Goal: Task Accomplishment & Management: Use online tool/utility

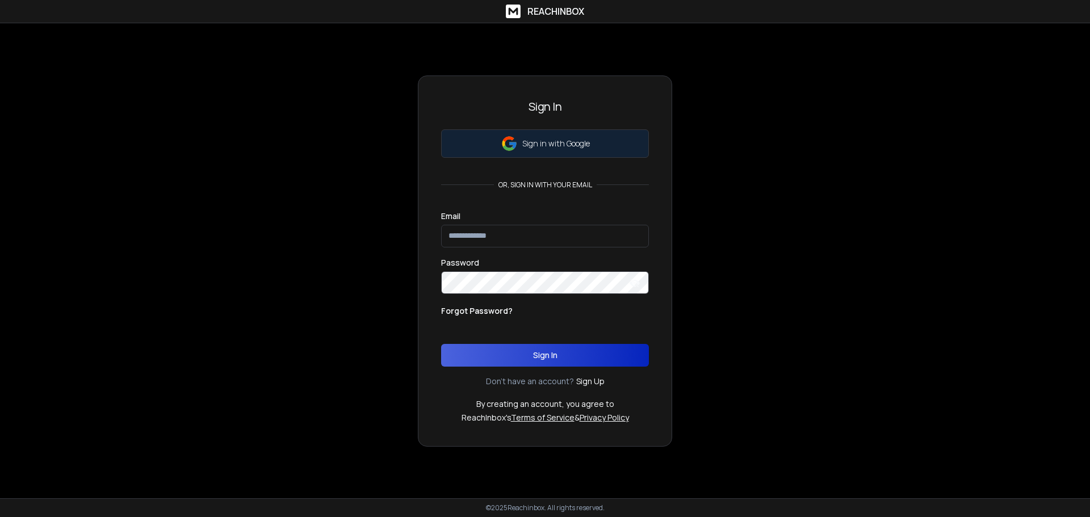
click at [570, 155] on button "Sign in with Google" at bounding box center [545, 143] width 208 height 28
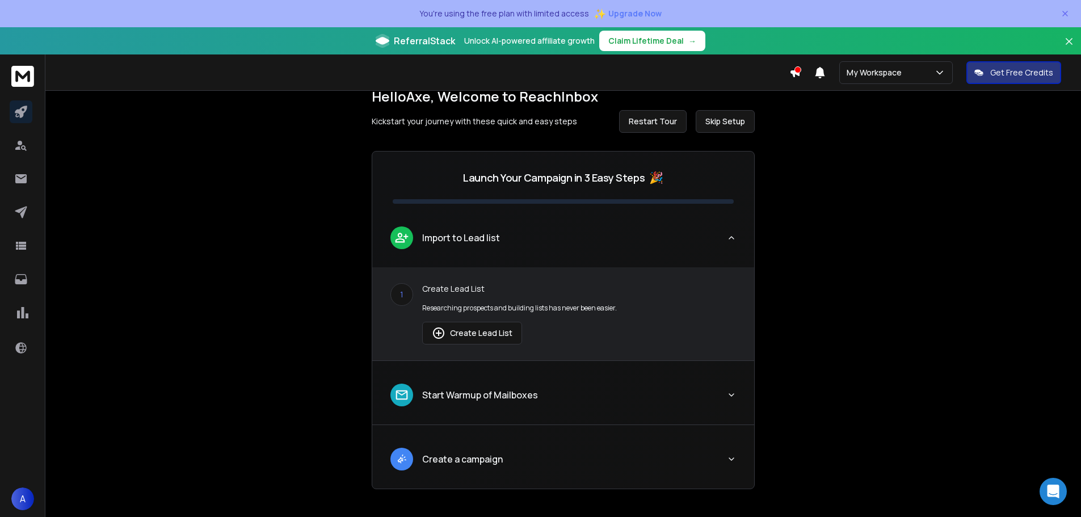
scroll to position [35, 0]
click at [27, 208] on icon at bounding box center [21, 212] width 14 height 14
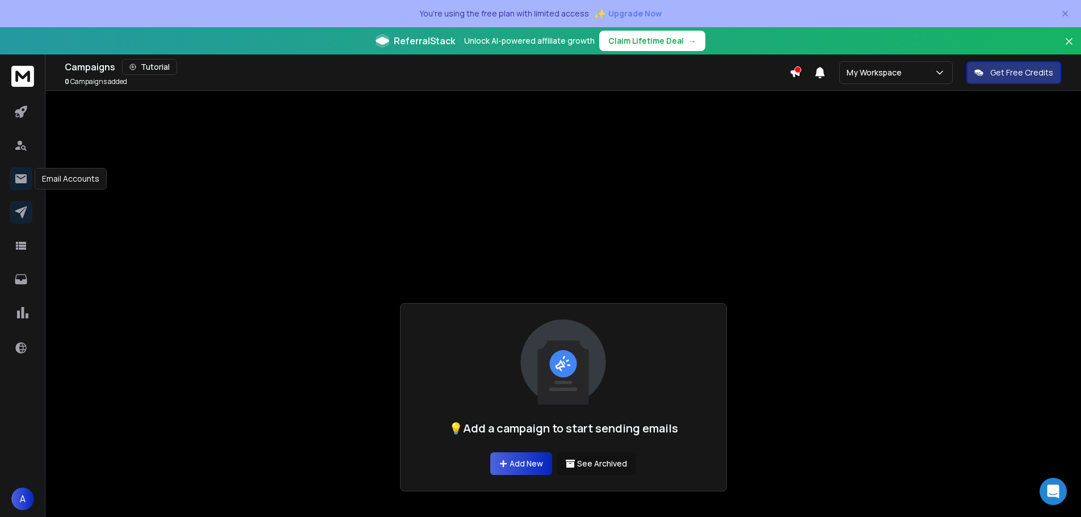
click at [25, 179] on icon at bounding box center [20, 178] width 11 height 9
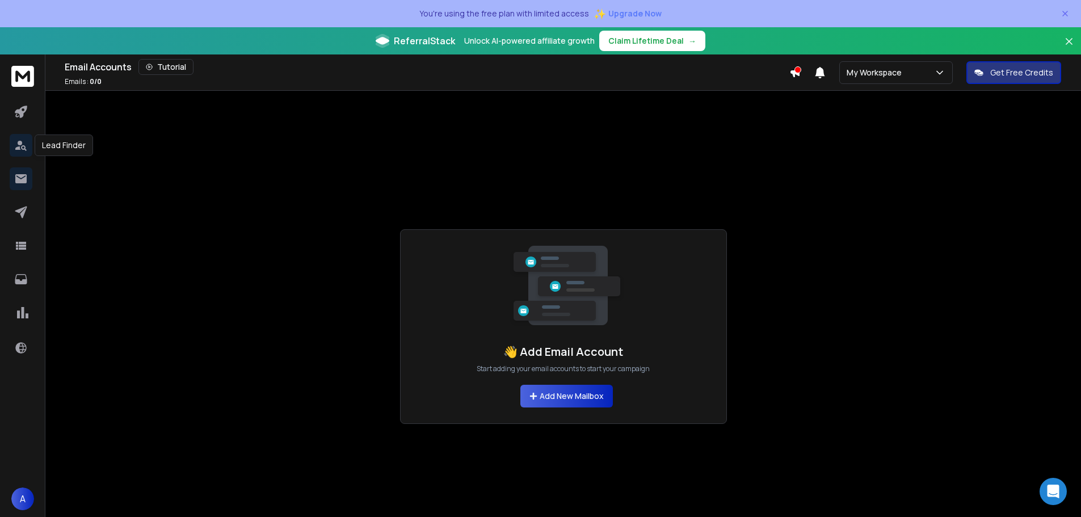
click at [26, 146] on icon at bounding box center [21, 145] width 14 height 14
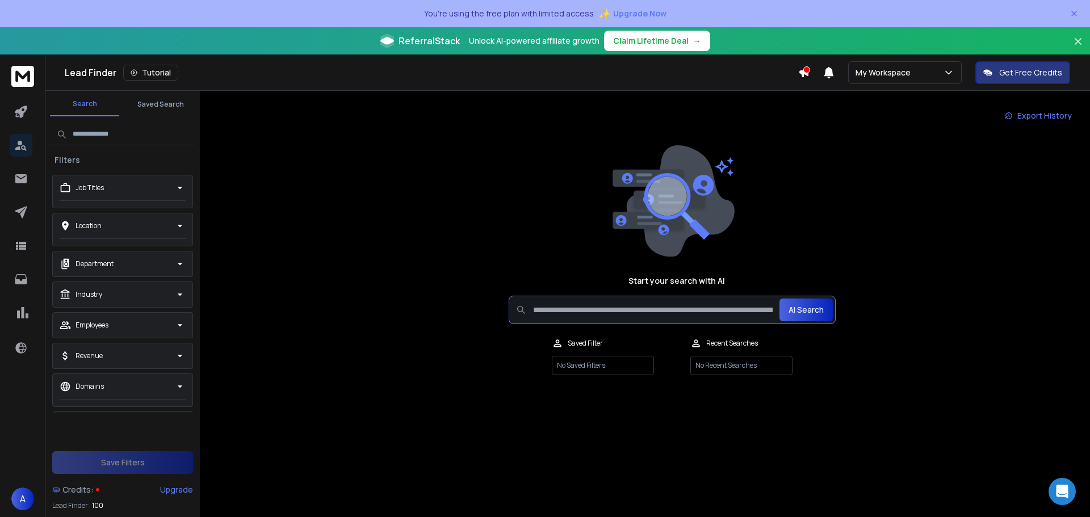
click at [150, 115] on button "Saved Search" at bounding box center [160, 104] width 69 height 23
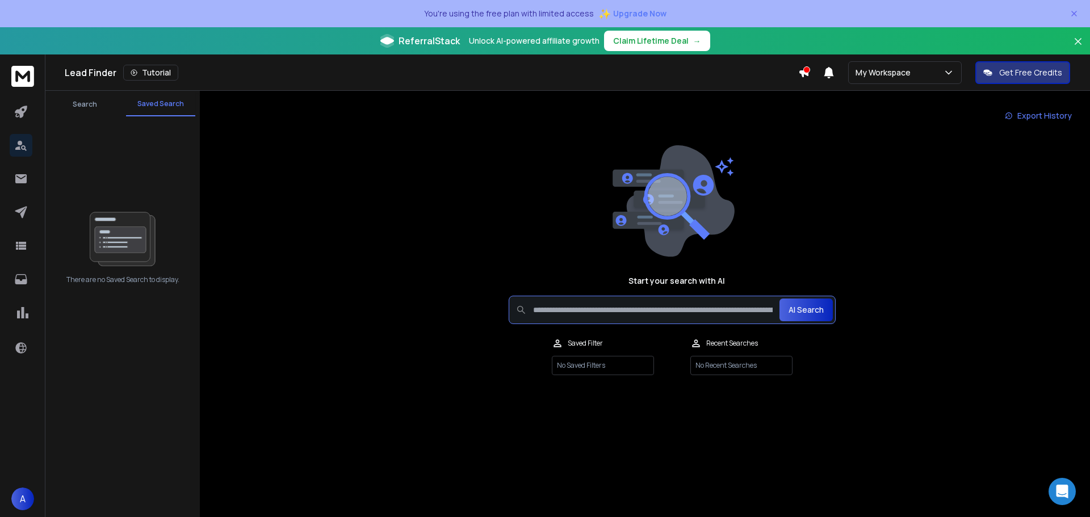
click at [120, 113] on div "Search Saved Search" at bounding box center [122, 104] width 154 height 23
click at [805, 72] on icon at bounding box center [803, 72] width 9 height 9
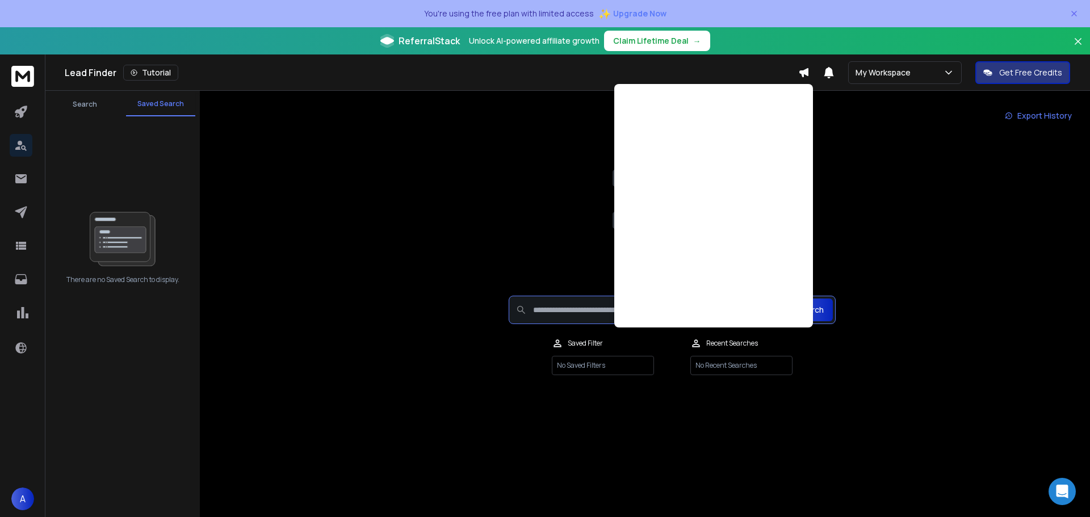
click at [508, 153] on div "Export History Start your search with AI" at bounding box center [672, 195] width 908 height 182
